Goal: Task Accomplishment & Management: Use online tool/utility

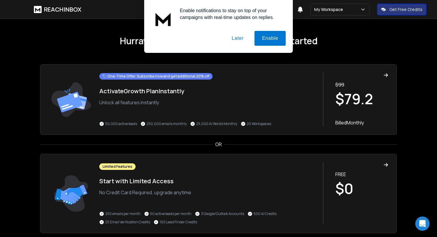
click at [241, 38] on button "Later" at bounding box center [237, 38] width 27 height 15
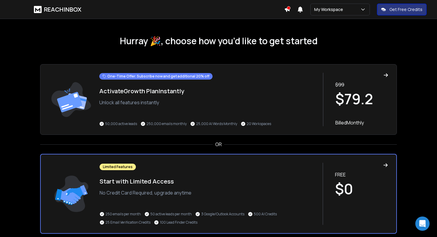
click at [257, 184] on h1 "Start with Limited Access" at bounding box center [207, 181] width 217 height 8
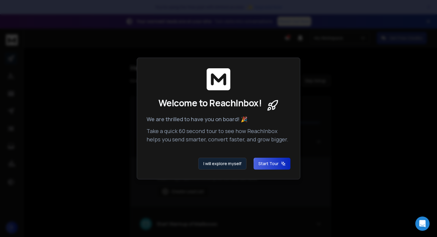
click at [238, 165] on button "I will explore myself" at bounding box center [222, 164] width 48 height 12
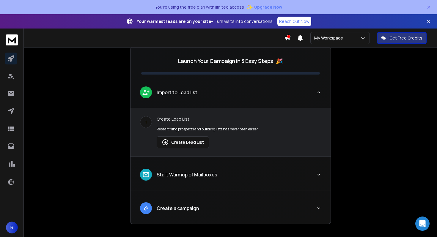
scroll to position [52, 0]
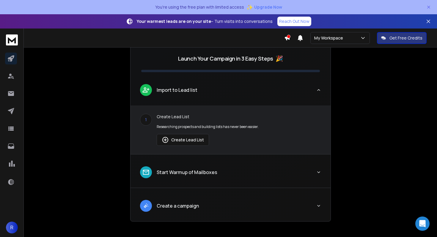
click at [312, 168] on button "Start Warmup of Mailboxes" at bounding box center [230, 175] width 200 height 26
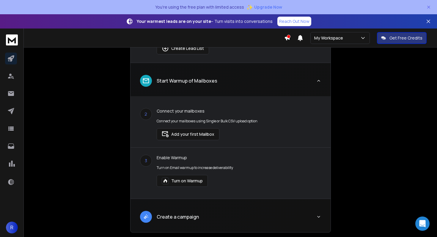
scroll to position [154, 0]
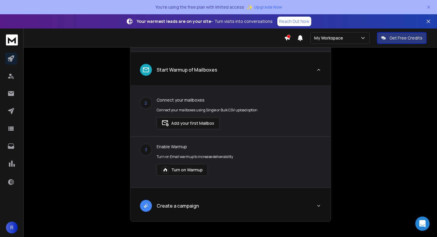
click at [318, 208] on icon "button" at bounding box center [318, 205] width 5 height 5
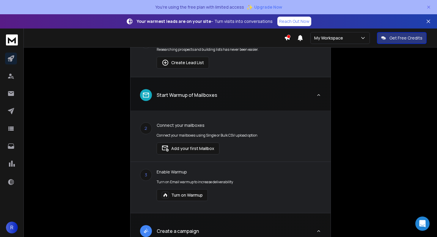
scroll to position [0, 0]
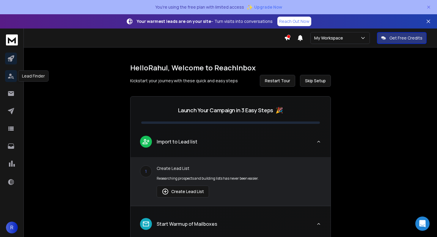
click at [10, 80] on link at bounding box center [11, 76] width 12 height 12
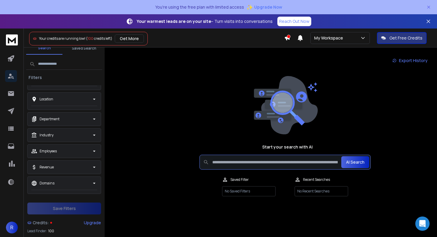
scroll to position [68, 0]
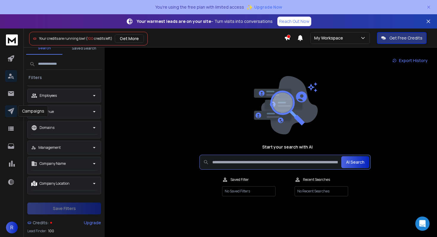
click at [12, 111] on icon at bounding box center [11, 111] width 6 height 6
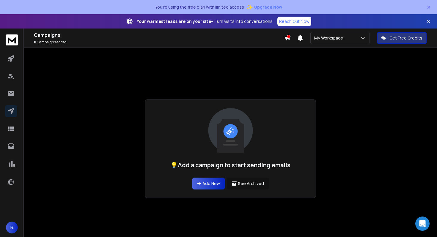
scroll to position [59, 0]
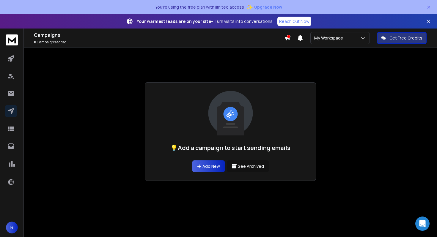
click at [210, 168] on link "Add New" at bounding box center [208, 166] width 32 height 12
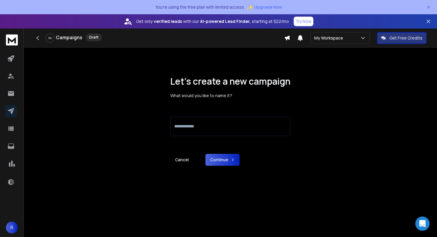
click at [208, 121] on input at bounding box center [230, 126] width 120 height 20
type input "****"
click at [135, 142] on div "Let’s create a new campaign What would you like to name it? **** Cancel Continue" at bounding box center [218, 97] width 437 height 137
click at [229, 160] on button "Continue" at bounding box center [222, 160] width 34 height 12
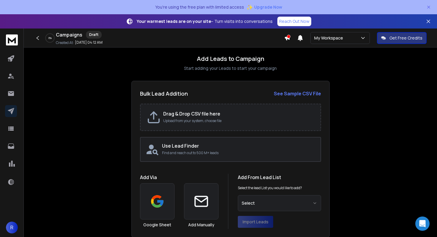
scroll to position [47, 0]
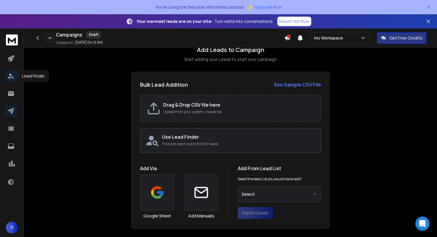
click at [12, 76] on icon at bounding box center [10, 75] width 7 height 7
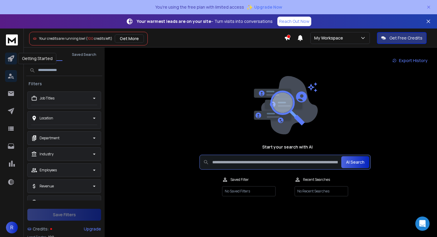
click at [11, 62] on link at bounding box center [11, 59] width 12 height 12
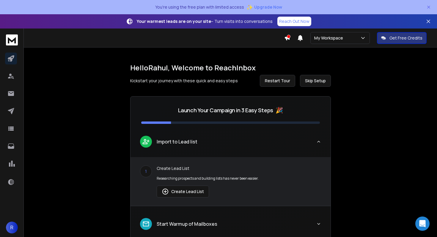
scroll to position [52, 0]
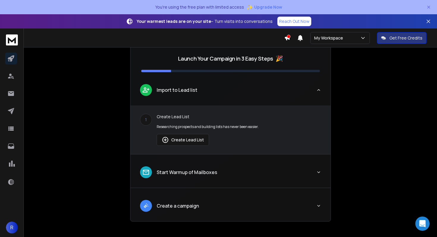
click at [172, 173] on p "Start Warmup of Mailboxes" at bounding box center [187, 172] width 61 height 7
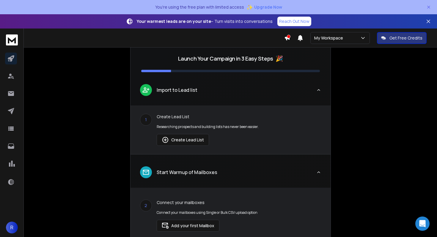
scroll to position [154, 0]
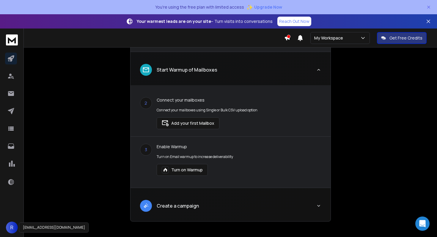
click at [12, 226] on span "R" at bounding box center [12, 228] width 12 height 12
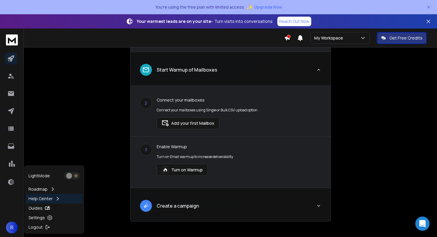
click at [35, 199] on p "Help Center" at bounding box center [41, 199] width 24 height 6
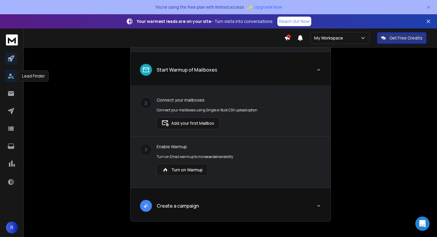
click at [9, 76] on icon at bounding box center [10, 75] width 7 height 7
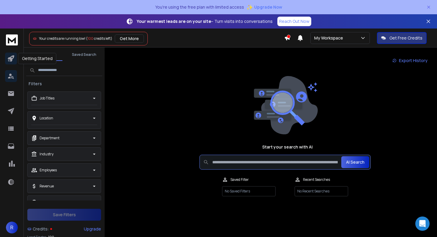
click at [9, 59] on icon at bounding box center [11, 58] width 7 height 7
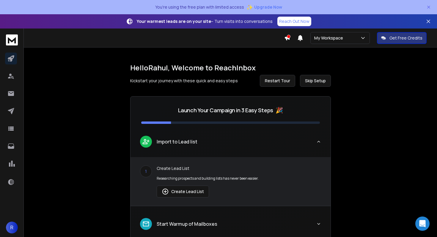
click at [12, 42] on img at bounding box center [12, 39] width 12 height 11
click at [9, 184] on icon at bounding box center [11, 182] width 6 height 6
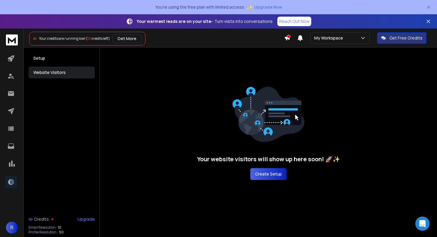
click at [261, 176] on button "Create Setup" at bounding box center [268, 174] width 36 height 12
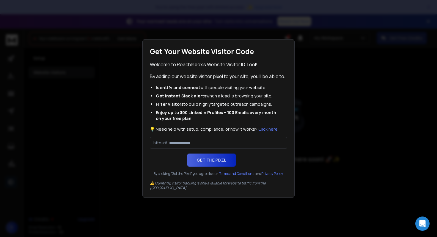
click at [198, 147] on input "text" at bounding box center [218, 143] width 137 height 12
type input "**********"
click at [211, 165] on button "Get the Pixel" at bounding box center [211, 160] width 48 height 13
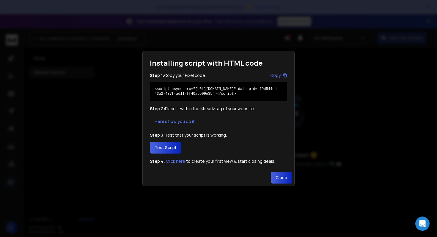
click at [173, 164] on button "Click here" at bounding box center [175, 161] width 19 height 6
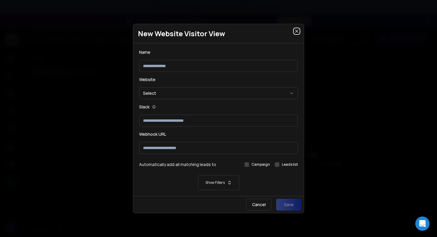
click at [296, 32] on icon "button" at bounding box center [296, 31] width 5 height 5
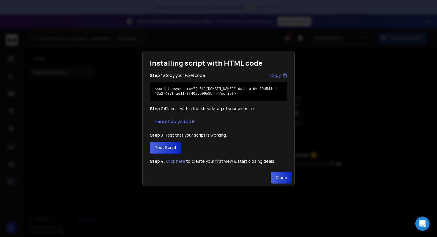
click at [279, 184] on button "Close" at bounding box center [281, 178] width 21 height 12
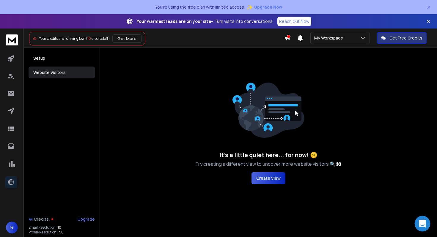
click at [421, 225] on icon "Open Intercom Messenger" at bounding box center [421, 224] width 7 height 8
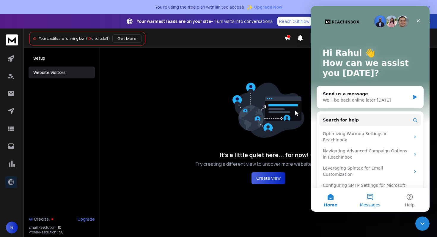
click at [372, 198] on button "Messages" at bounding box center [370, 200] width 40 height 24
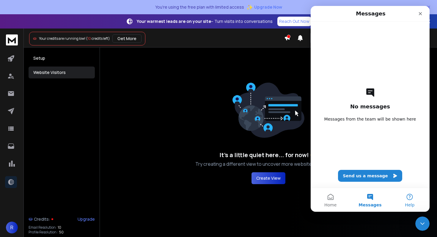
click at [404, 197] on button "Help" at bounding box center [410, 200] width 40 height 24
